Goal: Communication & Community: Share content

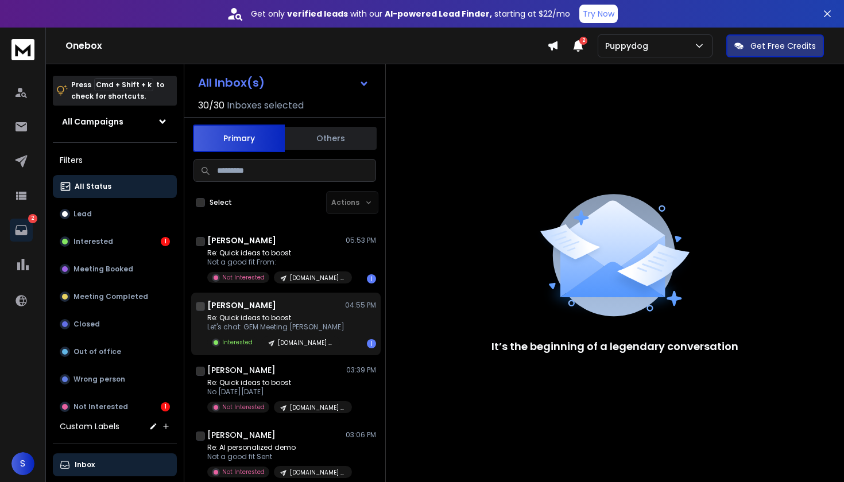
click at [243, 308] on h1 "Alex Romanovich" at bounding box center [241, 305] width 69 height 11
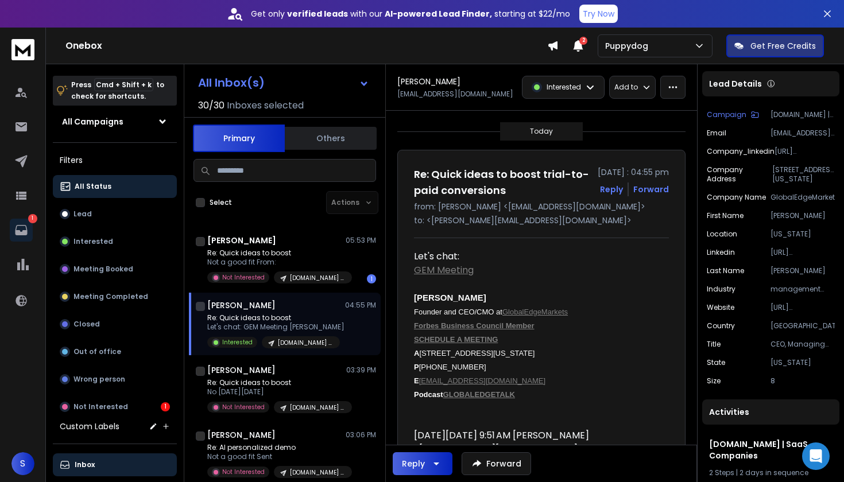
click at [658, 192] on div "Forward" at bounding box center [651, 189] width 36 height 11
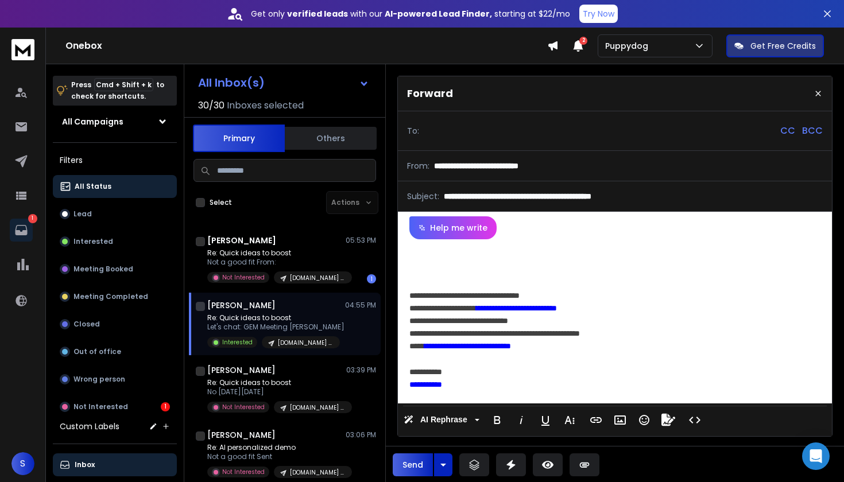
click at [504, 126] on input at bounding box center [464, 131] width 80 height 21
type input "**********"
click at [405, 464] on button "Send" at bounding box center [413, 464] width 40 height 23
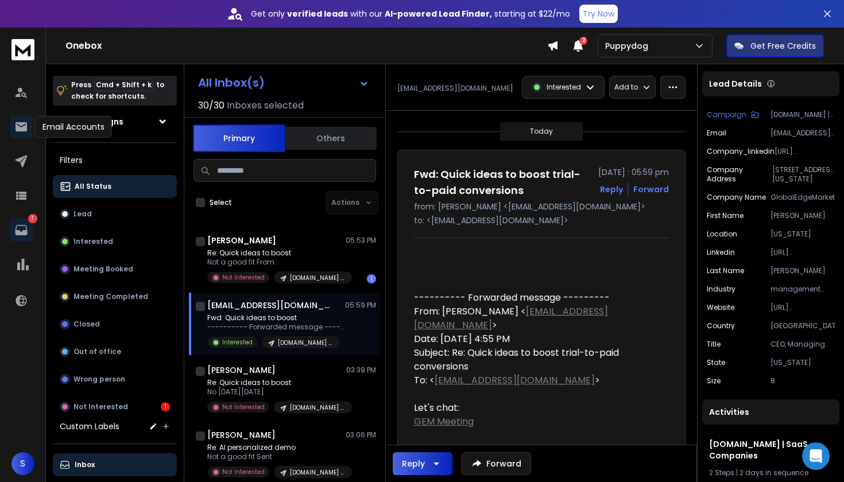
click at [22, 125] on icon at bounding box center [20, 126] width 11 height 9
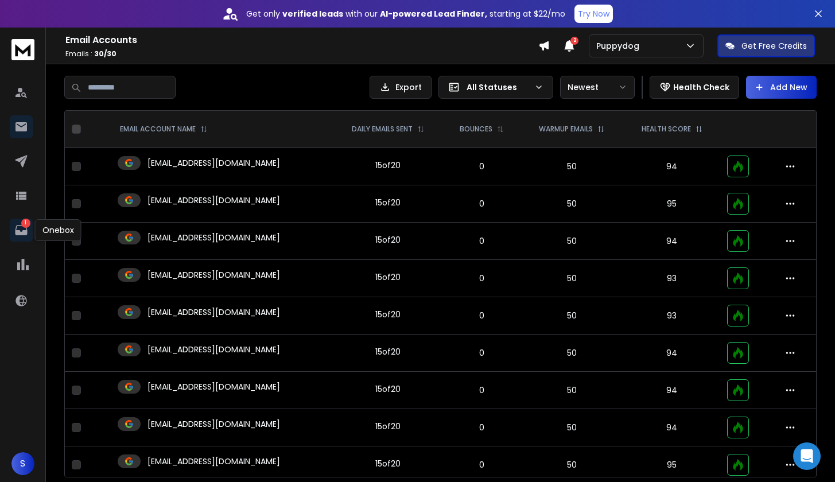
click at [23, 222] on p "1" at bounding box center [25, 223] width 9 height 9
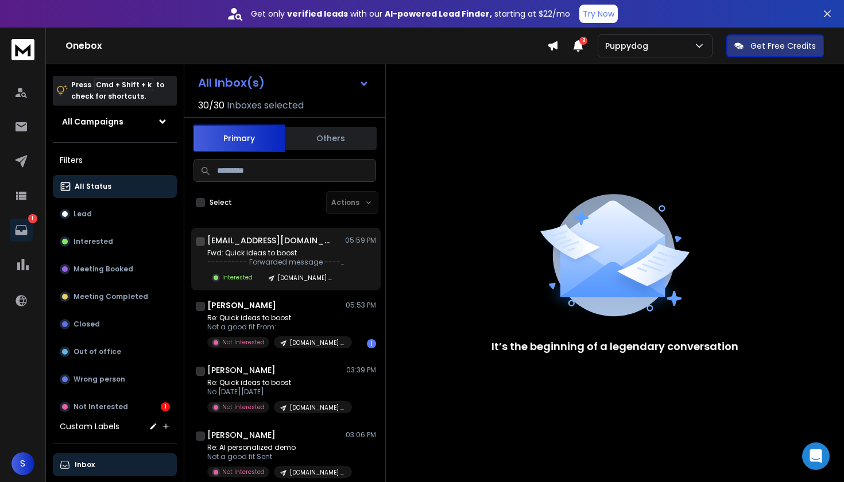
click at [263, 252] on p "Fwd: Quick ideas to boost" at bounding box center [276, 253] width 138 height 9
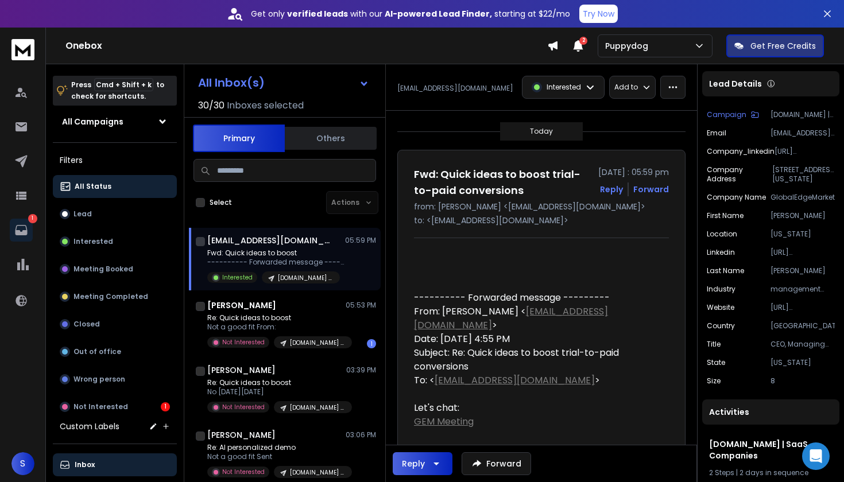
click at [651, 189] on div "Forward" at bounding box center [651, 189] width 36 height 11
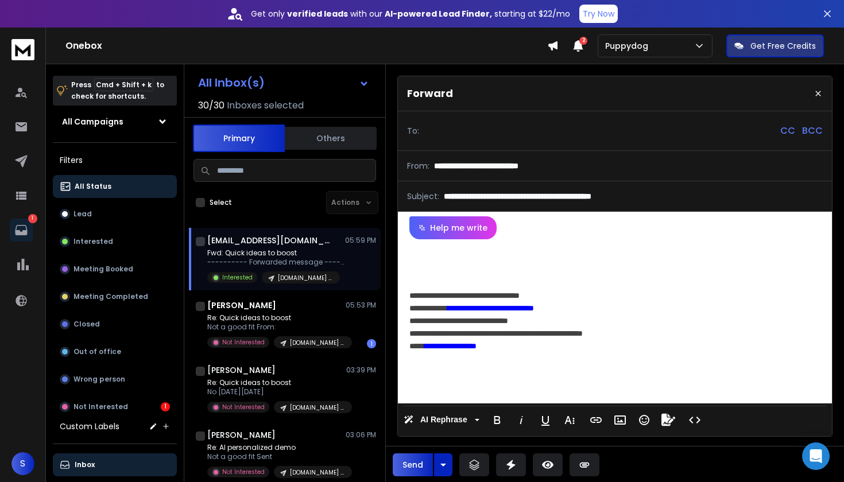
click at [494, 131] on input at bounding box center [464, 131] width 80 height 21
drag, startPoint x: 549, startPoint y: 130, endPoint x: 348, endPoint y: 131, distance: 200.3
click at [347, 131] on div "All Inbox(s) 30 / 30 Inboxes selected Primary Others Select Actions fahad@puppy…" at bounding box center [514, 305] width 660 height 482
type input "**********"
click at [409, 464] on button "Send" at bounding box center [413, 464] width 40 height 23
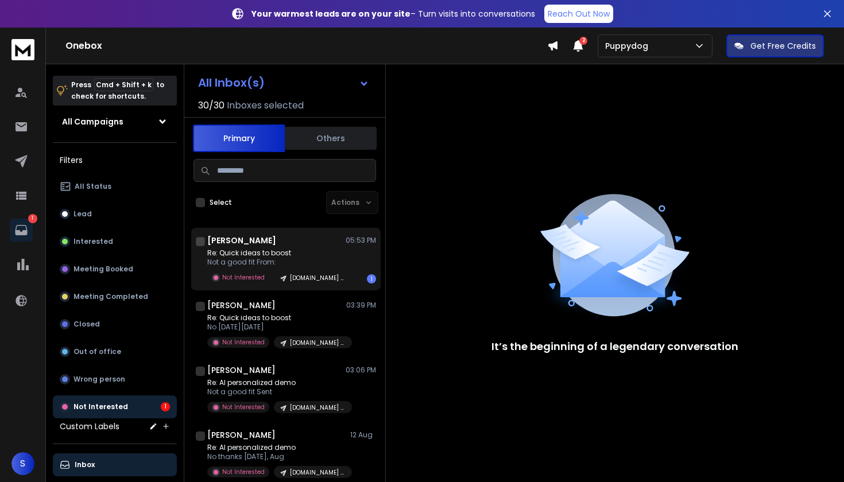
click at [274, 250] on p "Re: Quick ideas to boost" at bounding box center [276, 253] width 138 height 9
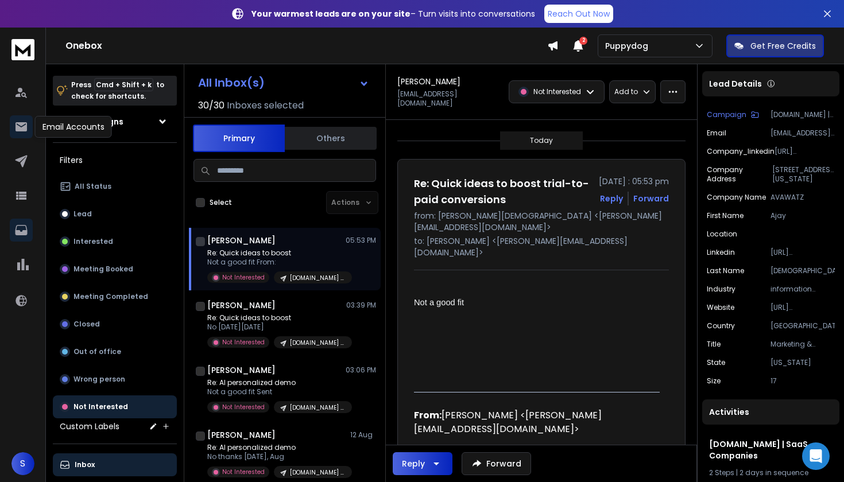
click at [26, 131] on icon at bounding box center [20, 126] width 11 height 9
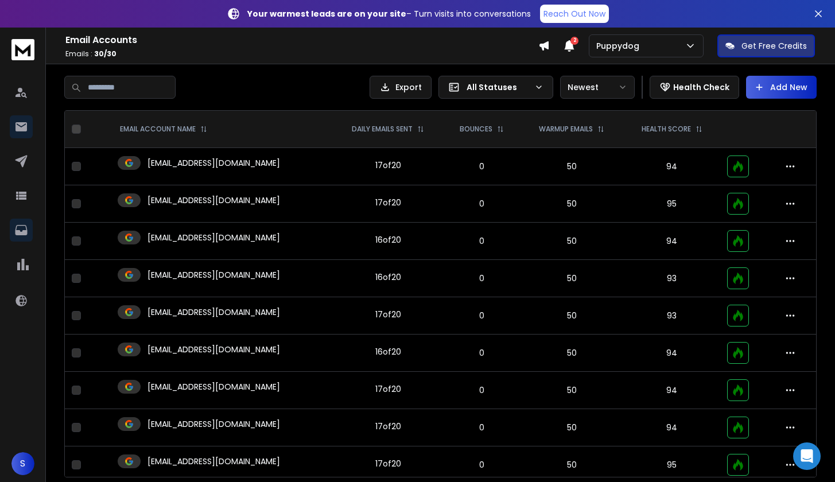
click at [19, 221] on link at bounding box center [21, 230] width 23 height 23
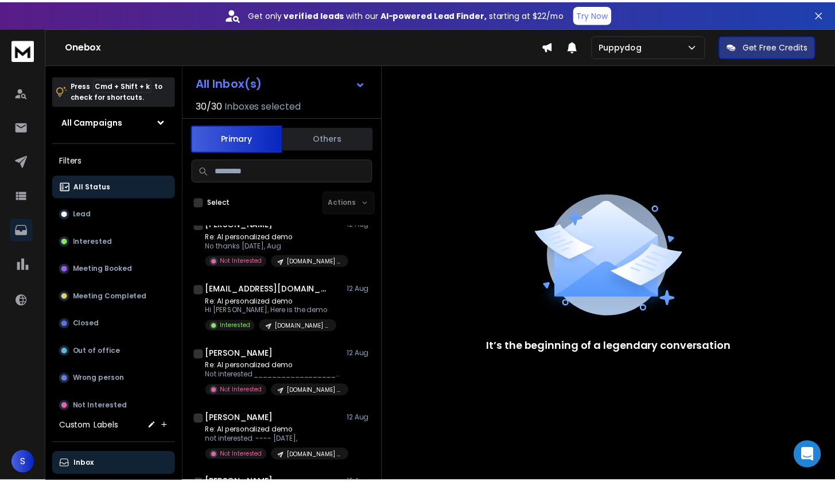
scroll to position [334, 0]
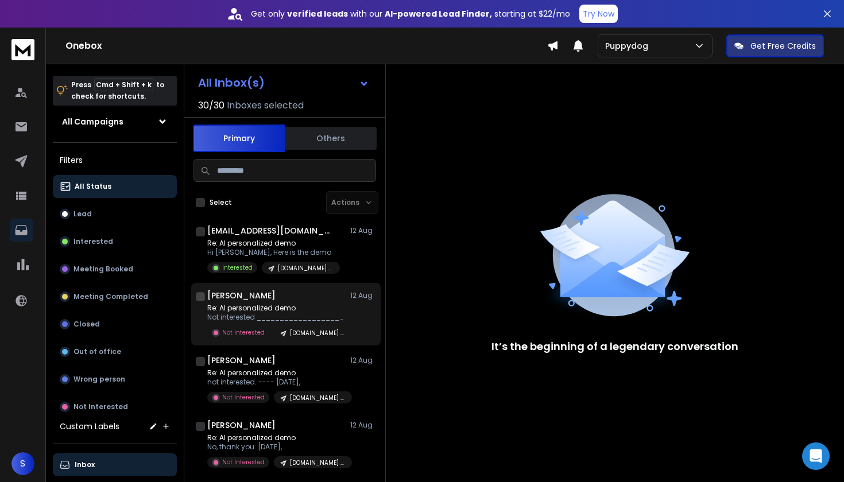
click at [252, 308] on p "Re: AI personalized demo" at bounding box center [276, 308] width 138 height 9
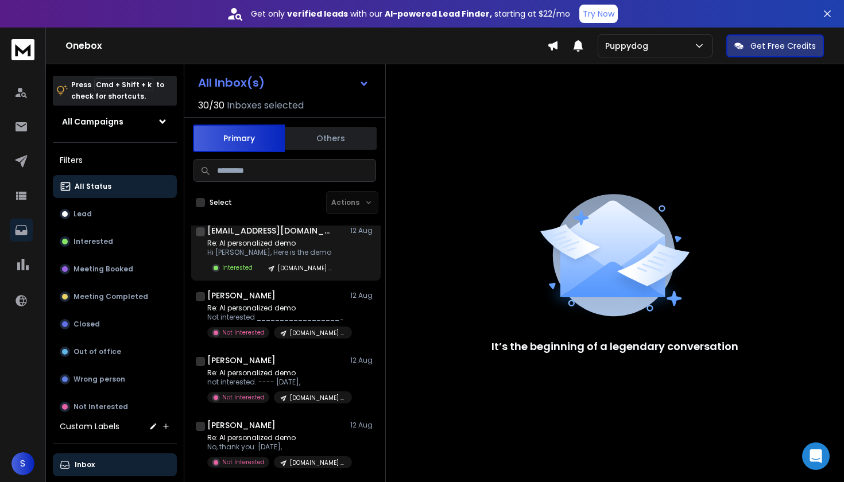
click at [255, 249] on p "Hi [PERSON_NAME], Here is the demo" at bounding box center [273, 252] width 133 height 9
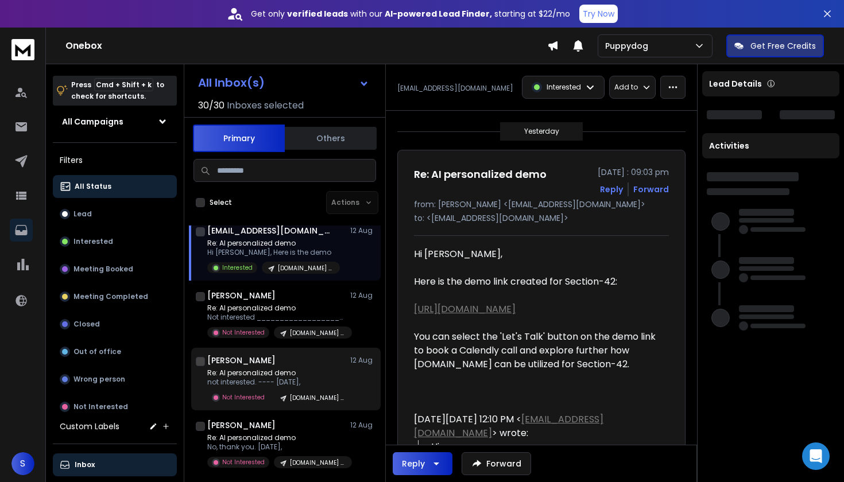
click at [258, 372] on p "Re: AI personalized demo" at bounding box center [276, 372] width 138 height 9
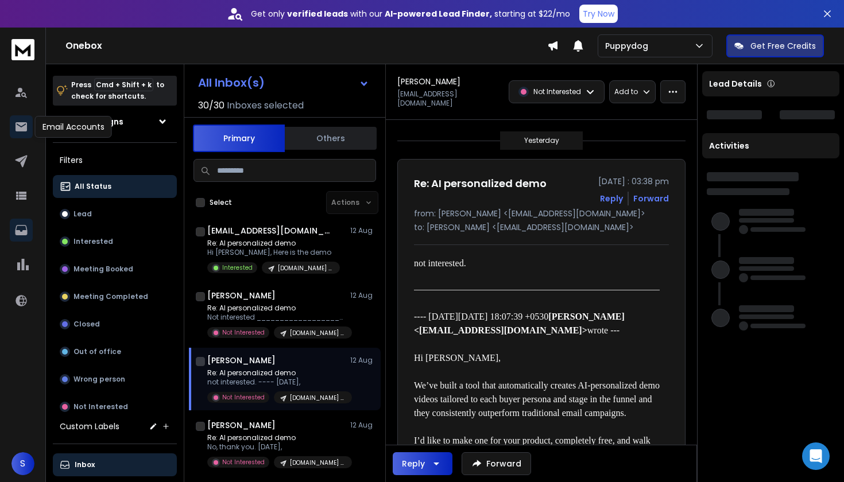
click at [27, 124] on icon at bounding box center [21, 127] width 14 height 14
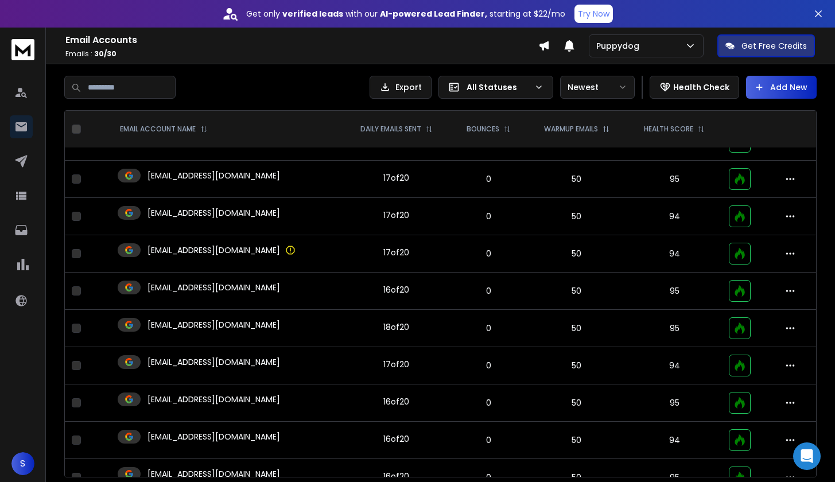
scroll to position [616, 0]
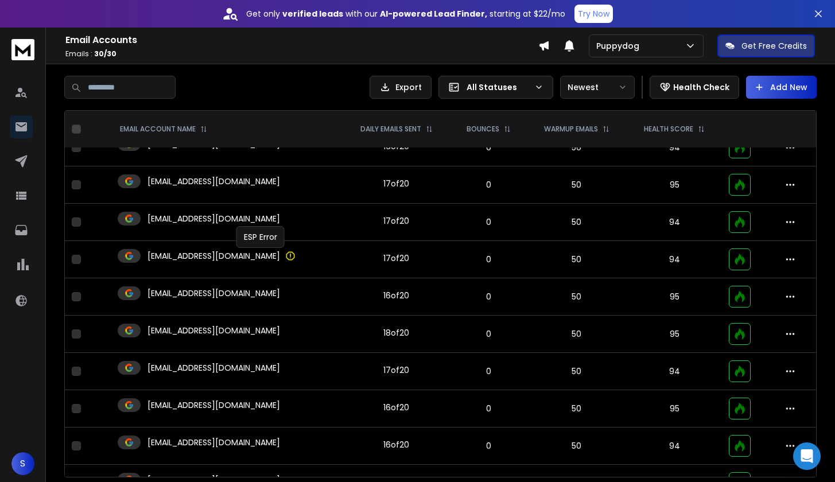
click at [286, 260] on icon at bounding box center [290, 256] width 9 height 9
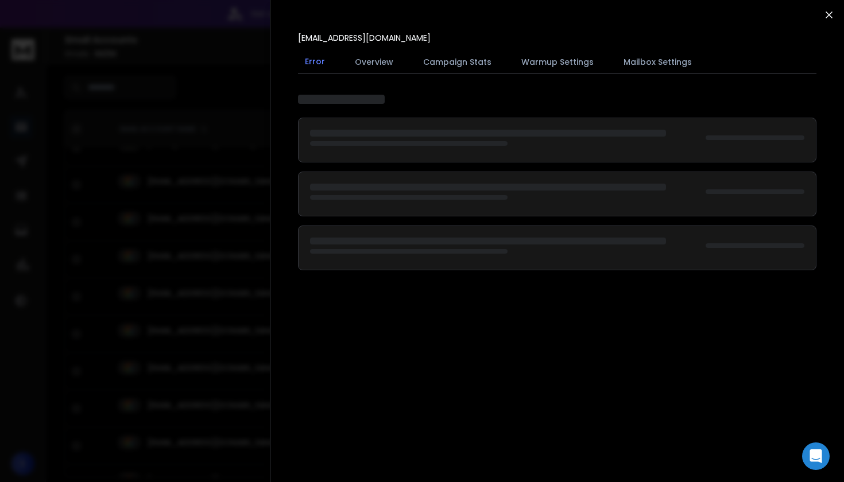
click at [826, 16] on icon "button" at bounding box center [829, 15] width 6 height 6
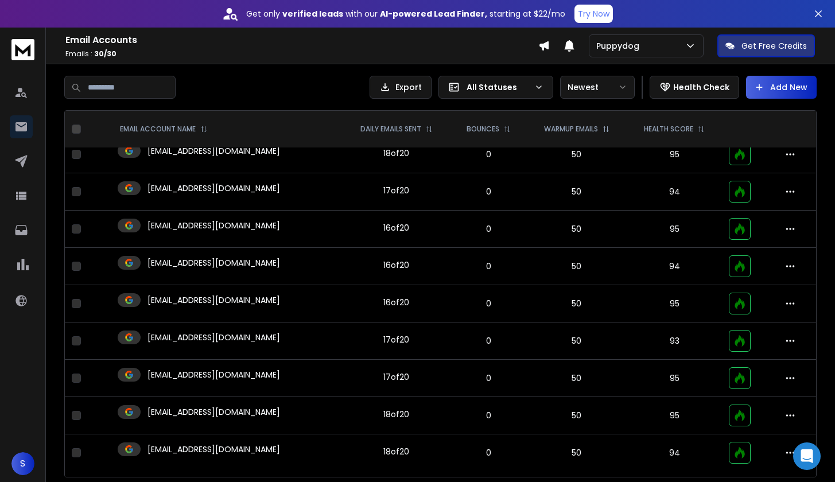
scroll to position [799, 0]
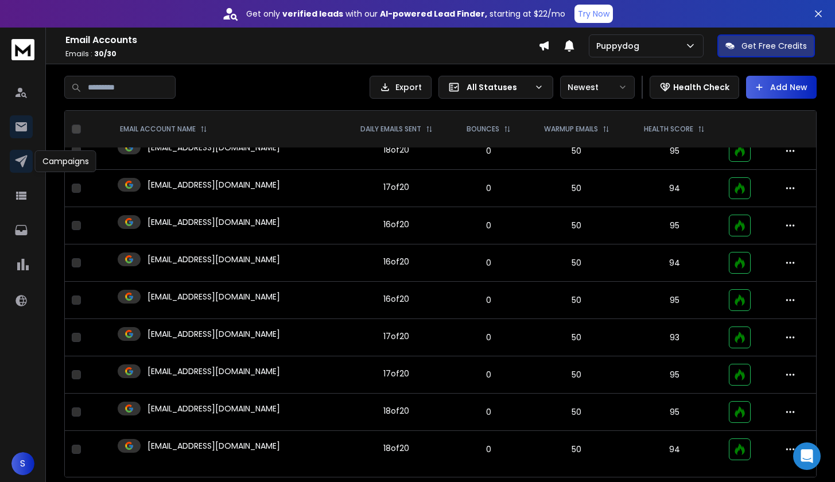
click at [25, 164] on icon at bounding box center [21, 161] width 14 height 14
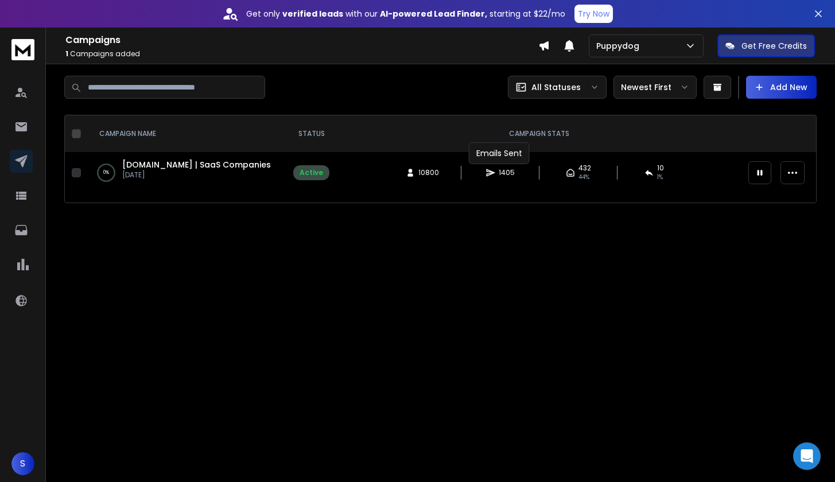
click at [500, 176] on div "1405" at bounding box center [500, 173] width 34 height 10
